Goal: Communication & Community: Answer question/provide support

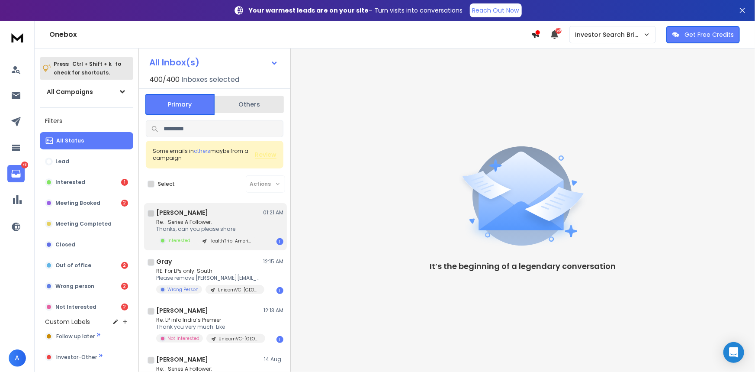
click at [243, 203] on div "[PERSON_NAME] 01:21 AM Re: : Series A Follower: Thanks, can you please share In…" at bounding box center [215, 226] width 143 height 47
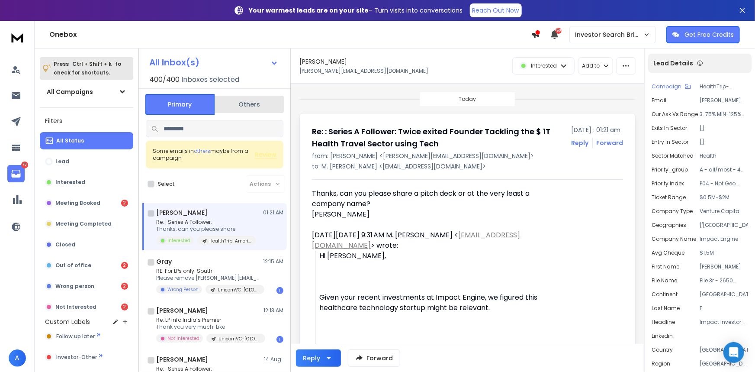
click at [312, 357] on div "Reply" at bounding box center [311, 357] width 17 height 9
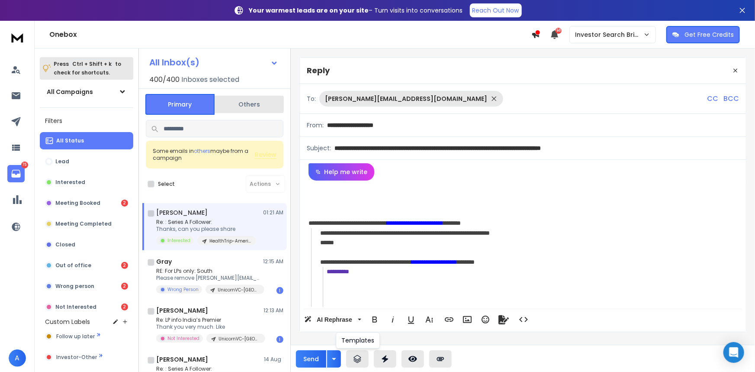
click at [356, 358] on icon at bounding box center [357, 358] width 9 height 9
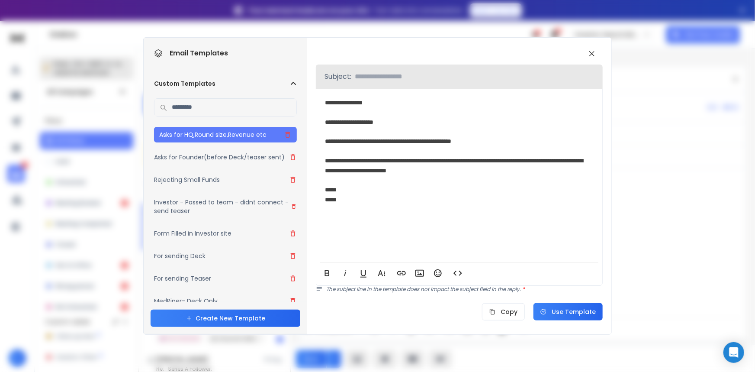
click at [190, 139] on h3 "For sending Deck" at bounding box center [212, 134] width 107 height 9
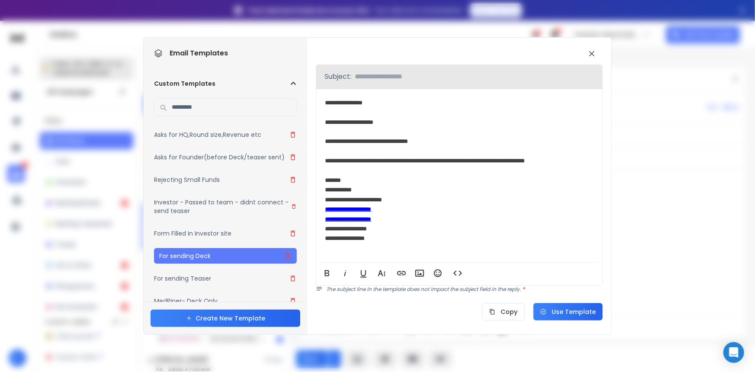
click at [562, 314] on button "Use Template" at bounding box center [567, 311] width 69 height 17
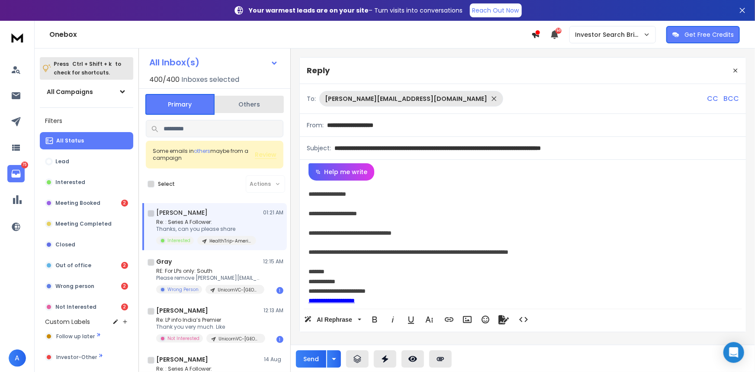
click at [712, 99] on p "CC" at bounding box center [712, 98] width 11 height 10
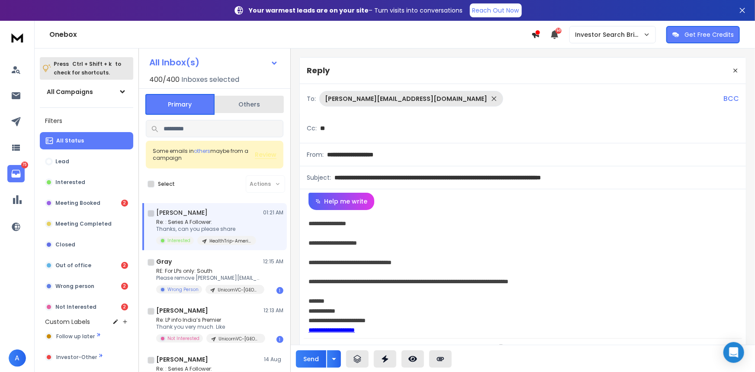
type input "**********"
click at [417, 126] on div "[PERSON_NAME][EMAIL_ADDRESS][DOMAIN_NAME]" at bounding box center [529, 128] width 419 height 16
click at [507, 126] on input at bounding box center [537, 128] width 61 height 16
type input "**********"
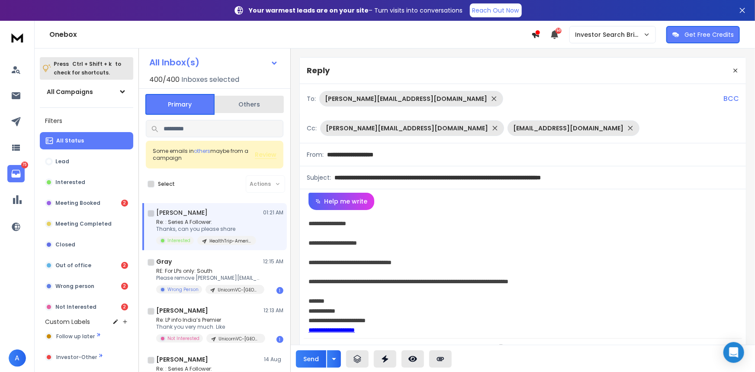
click at [520, 120] on div "[PERSON_NAME][EMAIL_ADDRESS][DOMAIN_NAME] [EMAIL_ADDRESS][DOMAIN_NAME]" at bounding box center [529, 128] width 419 height 16
click at [440, 363] on button at bounding box center [440, 358] width 22 height 17
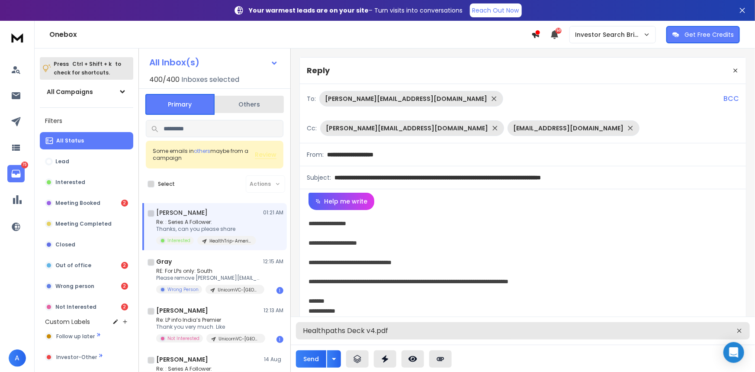
click at [312, 355] on button "Send" at bounding box center [311, 358] width 30 height 17
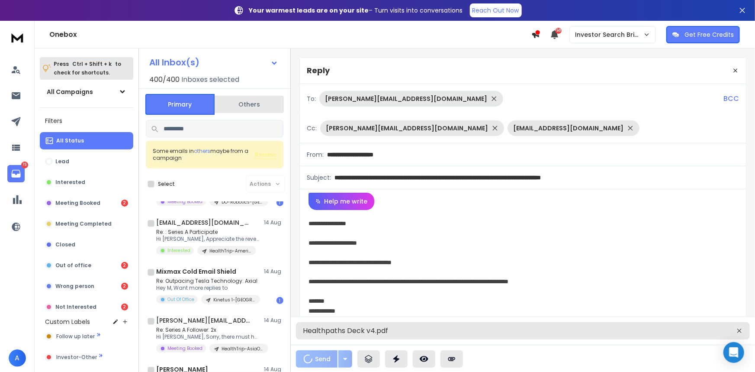
scroll to position [284, 0]
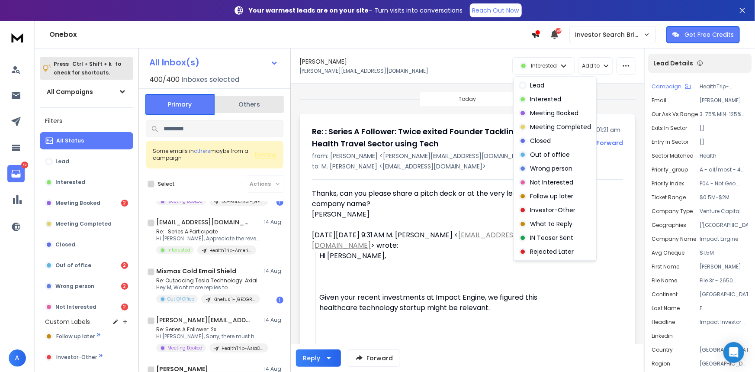
click at [547, 64] on p "Interested" at bounding box center [544, 65] width 26 height 7
click at [544, 240] on p "IN Teaser Sent" at bounding box center [551, 237] width 43 height 9
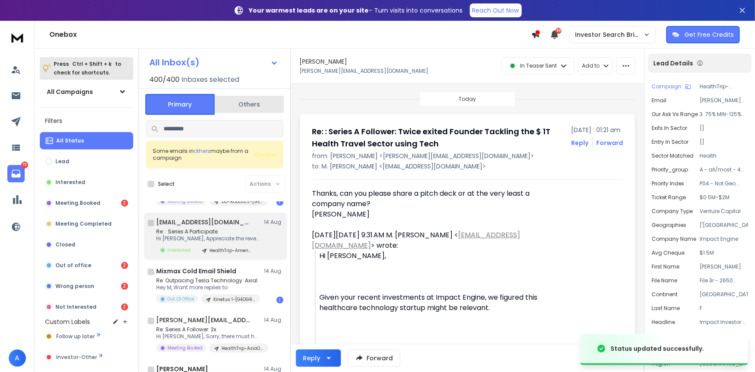
click at [190, 235] on p "Re: : Series A Participate" at bounding box center [208, 231] width 104 height 7
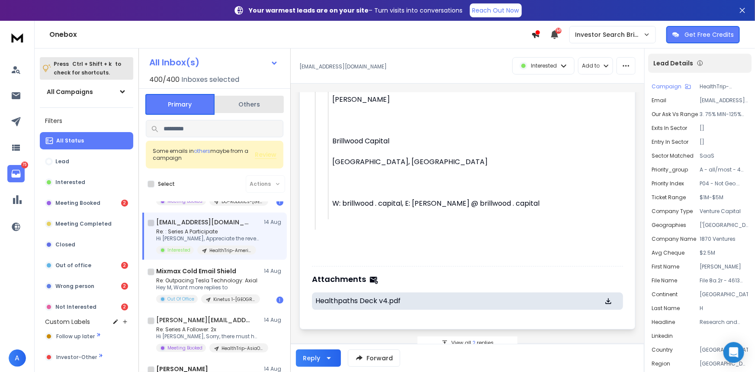
scroll to position [888, 0]
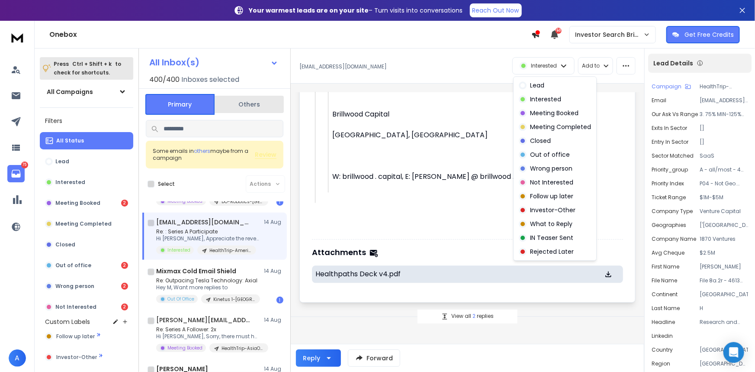
click at [544, 59] on div "Interested" at bounding box center [543, 66] width 61 height 16
click at [539, 238] on p "IN Teaser Sent" at bounding box center [551, 237] width 43 height 9
